Goal: Task Accomplishment & Management: Use online tool/utility

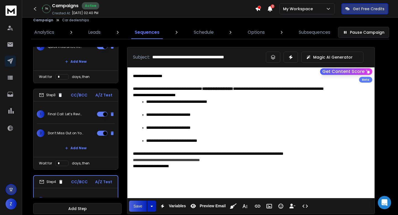
scroll to position [128, 0]
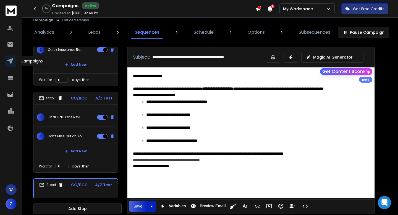
click at [12, 63] on icon at bounding box center [10, 61] width 7 height 7
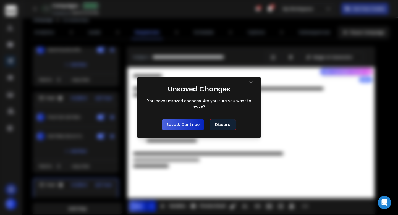
click at [250, 81] on icon at bounding box center [250, 82] width 4 height 4
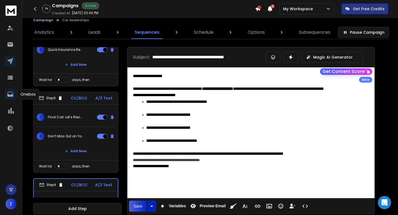
click at [7, 94] on icon at bounding box center [10, 94] width 6 height 5
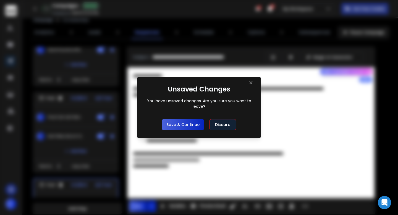
click at [175, 126] on button "Save & Continue" at bounding box center [183, 124] width 42 height 11
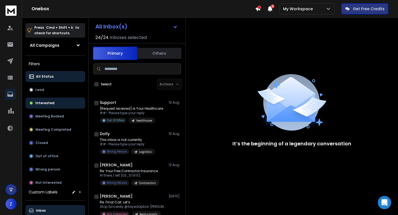
click at [58, 104] on button "Interested" at bounding box center [55, 102] width 60 height 11
click at [49, 102] on p "Interested" at bounding box center [44, 103] width 19 height 4
